Goal: Task Accomplishment & Management: Use online tool/utility

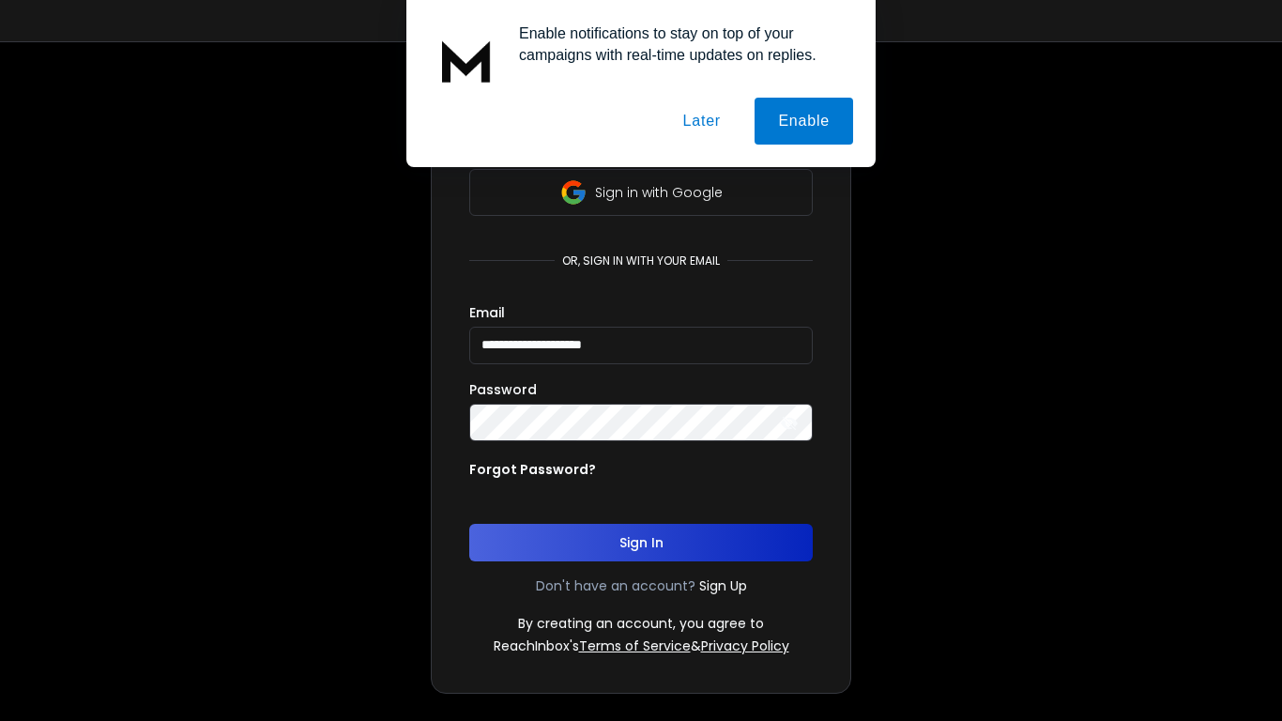
type input "**********"
click at [641, 542] on button "Sign In" at bounding box center [641, 543] width 344 height 38
